Goal: Check status: Check status

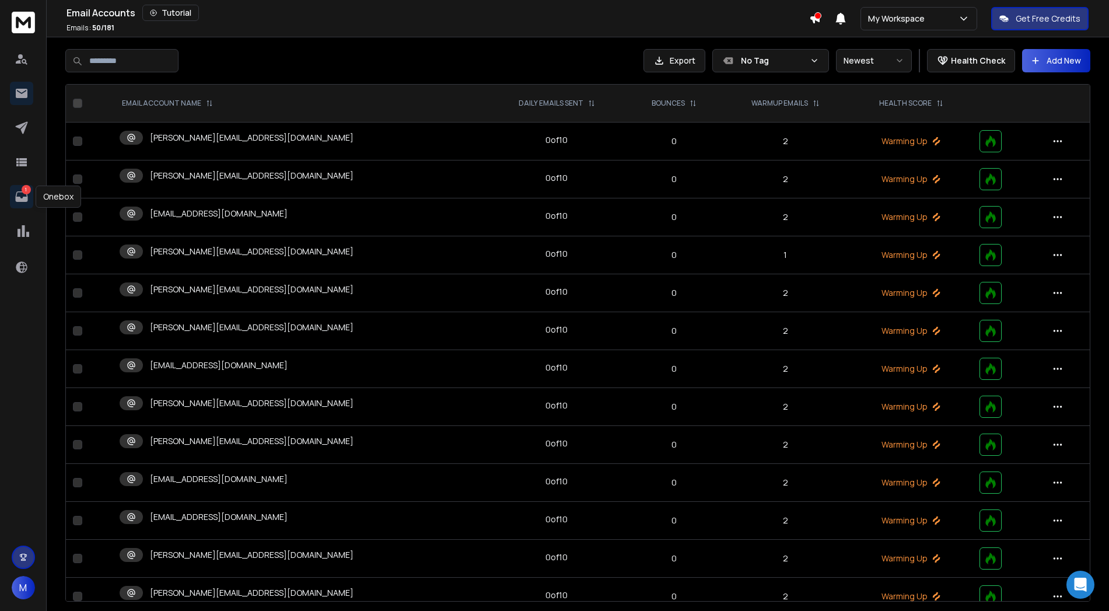
click at [22, 197] on icon at bounding box center [22, 197] width 14 height 14
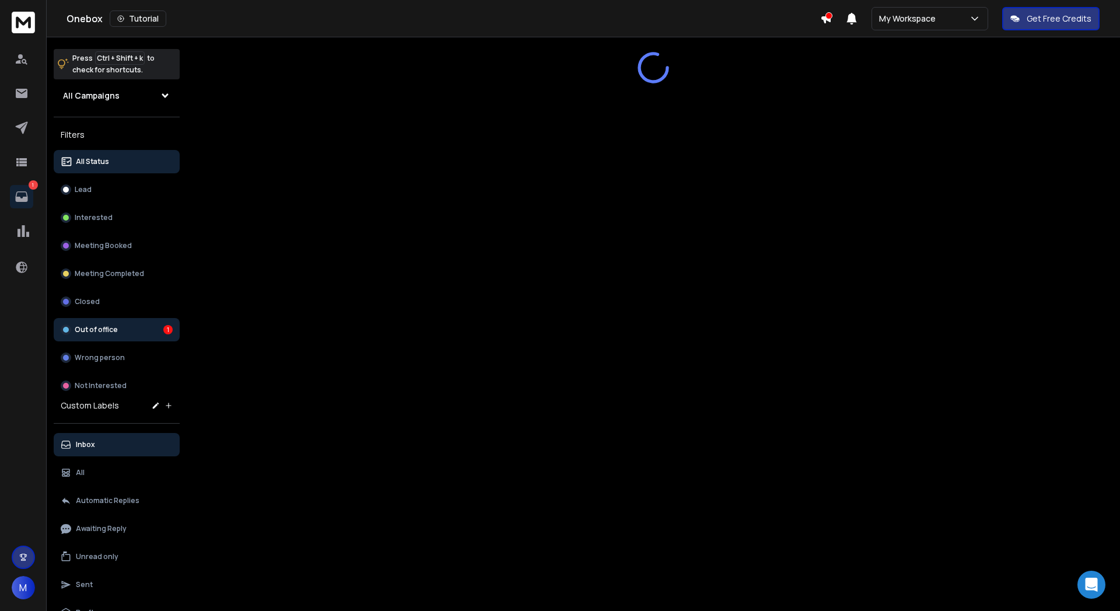
click at [104, 334] on p "Out of office" at bounding box center [96, 329] width 43 height 9
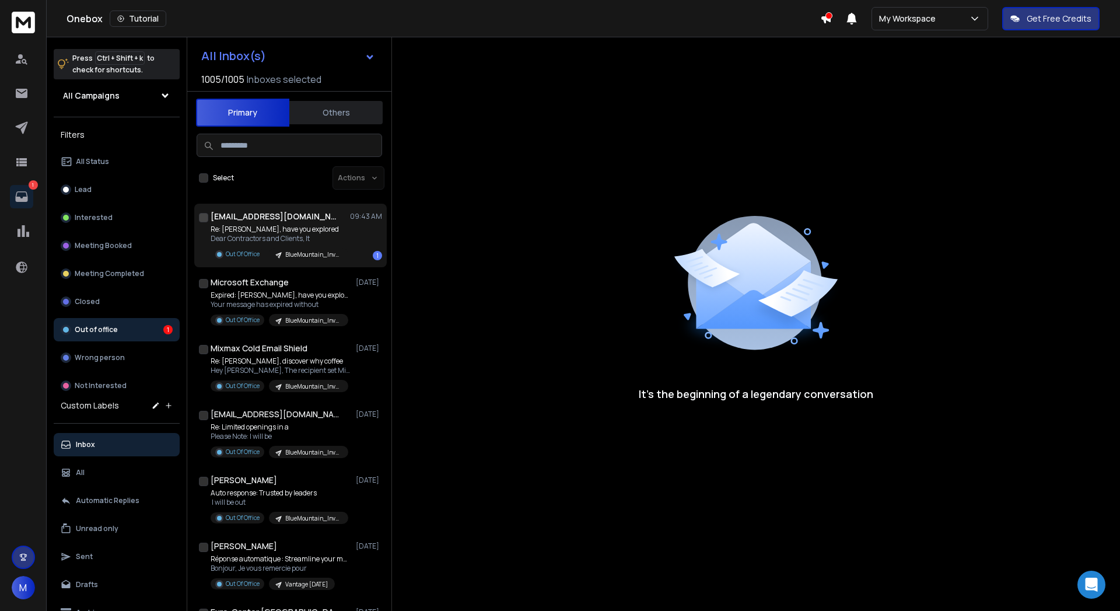
click at [289, 236] on p "Dear Contractors and Clients, It" at bounding box center [280, 238] width 138 height 9
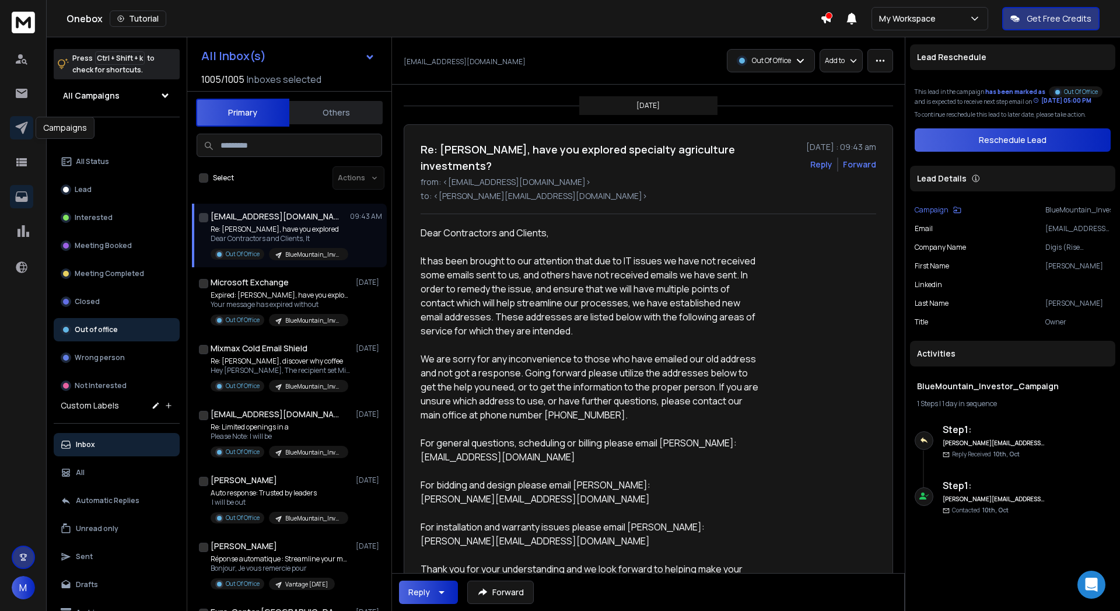
click at [24, 122] on icon at bounding box center [21, 128] width 12 height 12
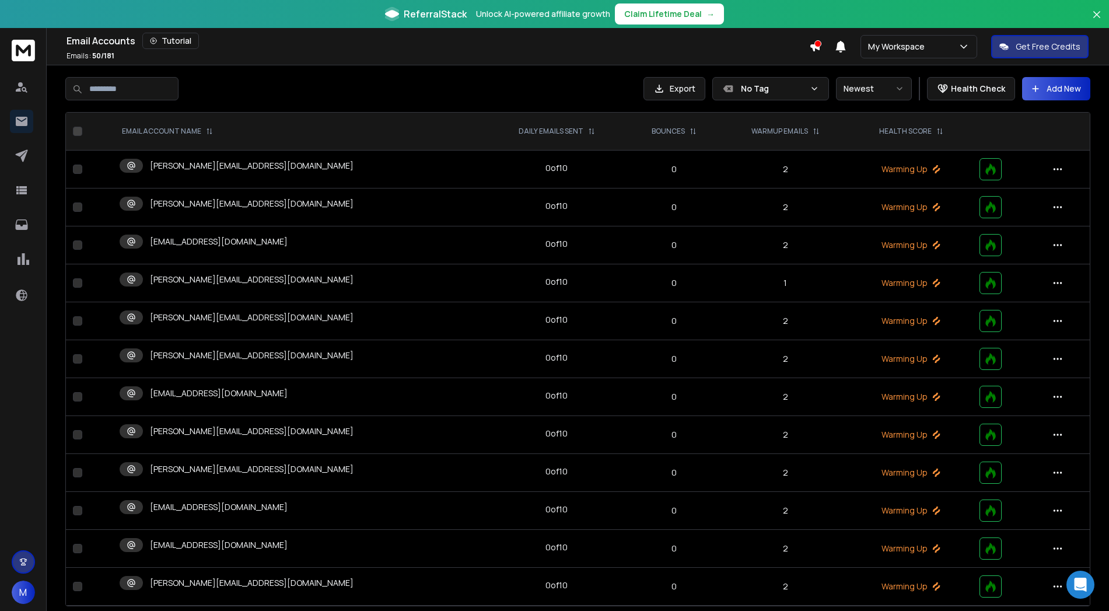
click at [1095, 12] on icon "Close banner" at bounding box center [1096, 14] width 10 height 10
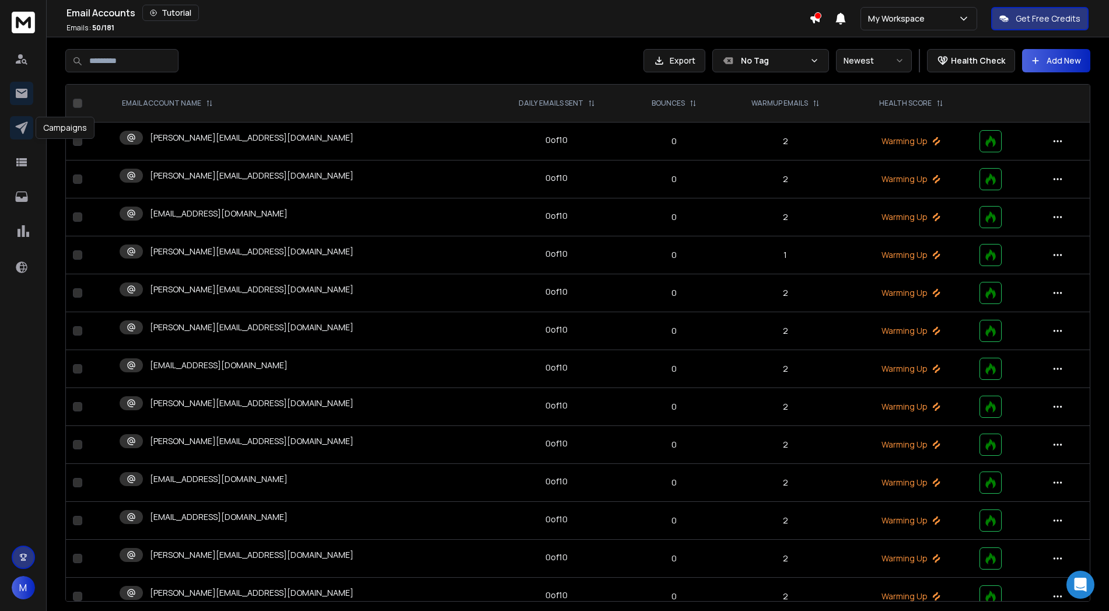
click at [29, 129] on link at bounding box center [21, 127] width 23 height 23
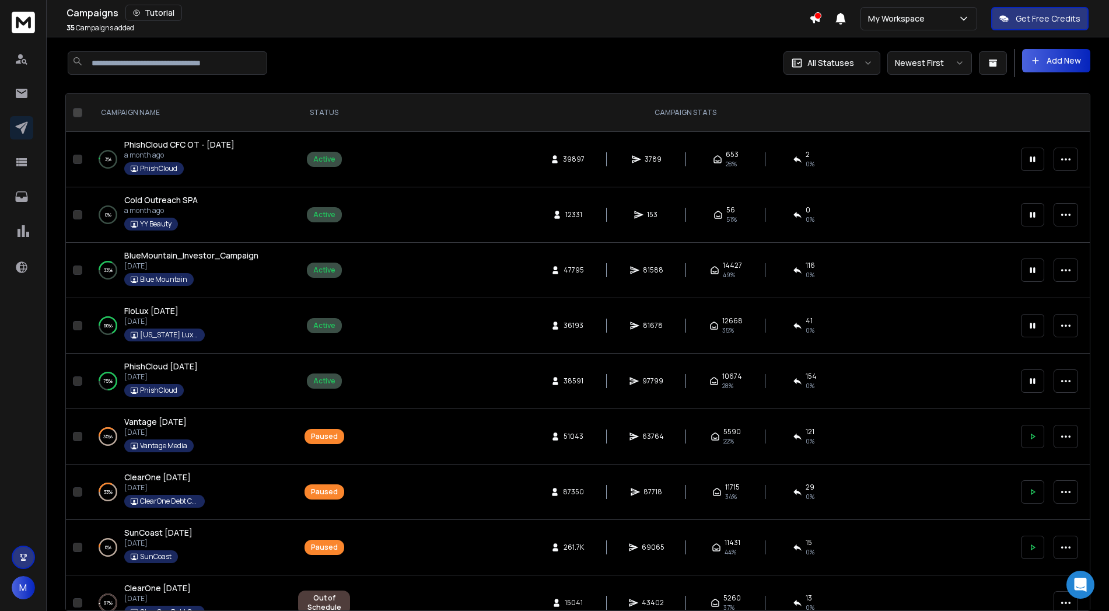
click at [178, 308] on span "FloLux [DATE]" at bounding box center [151, 310] width 54 height 11
